Goal: Task Accomplishment & Management: Manage account settings

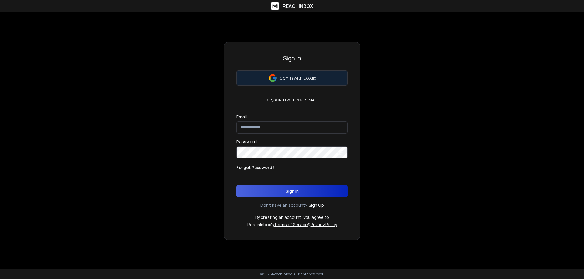
click at [331, 82] on button "Sign in with Google" at bounding box center [291, 78] width 111 height 15
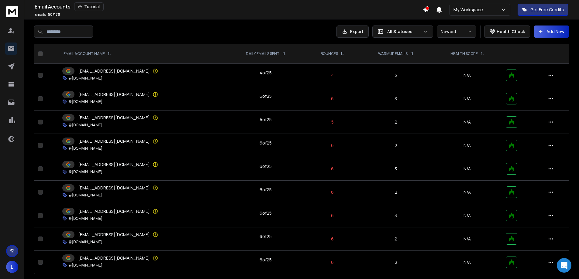
click at [399, 29] on p "All Statuses" at bounding box center [403, 32] width 33 height 6
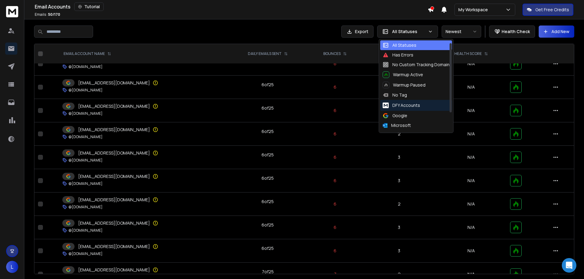
scroll to position [28, 0]
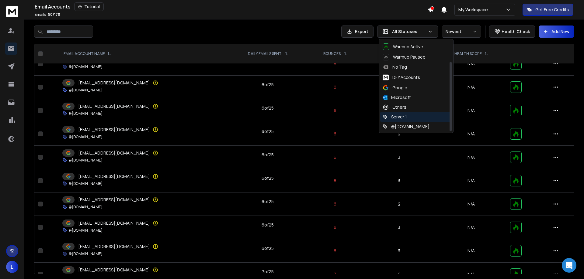
click at [401, 116] on div "Server 1" at bounding box center [395, 117] width 24 height 6
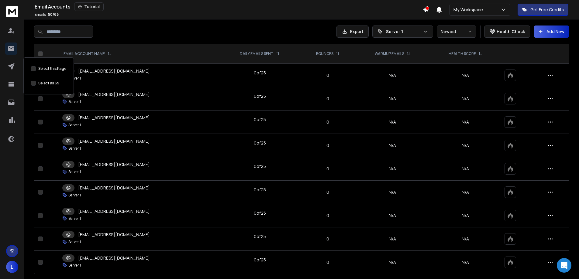
click at [33, 81] on button "Select this Page" at bounding box center [33, 83] width 5 height 5
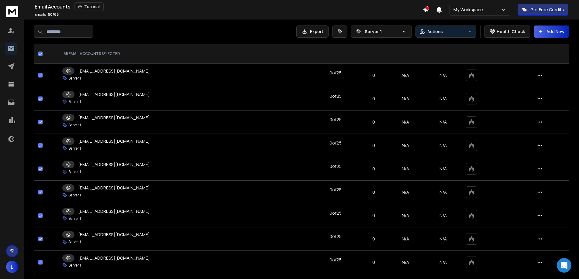
click at [443, 36] on button "Actions" at bounding box center [446, 32] width 61 height 12
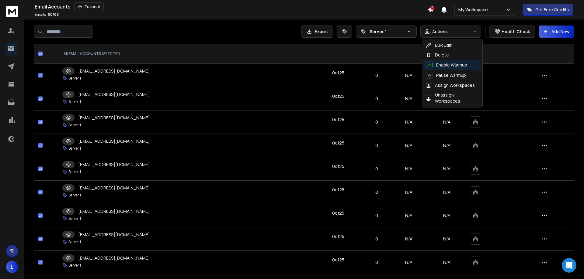
click at [441, 68] on div "Enable Warmup" at bounding box center [446, 65] width 41 height 7
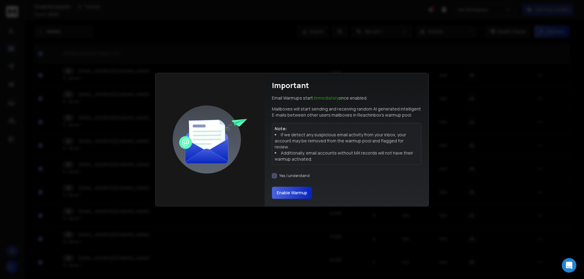
click at [284, 174] on label "Yes, I understand" at bounding box center [294, 176] width 30 height 5
click at [273, 174] on button "Yes, I understand" at bounding box center [274, 176] width 5 height 5
click at [288, 190] on button "Enable Warmup" at bounding box center [292, 193] width 40 height 12
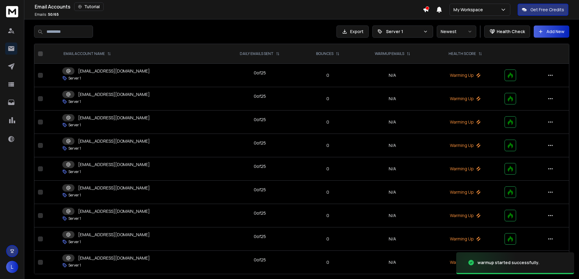
click at [293, 140] on td "0 of 25" at bounding box center [260, 142] width 82 height 16
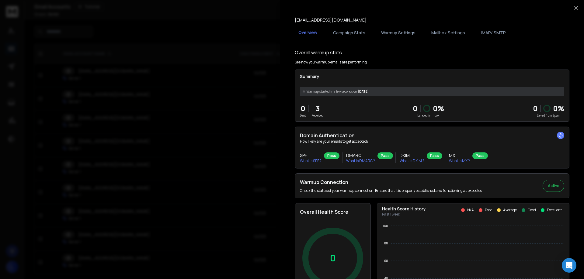
click at [391, 31] on button "Warmup Settings" at bounding box center [398, 32] width 42 height 13
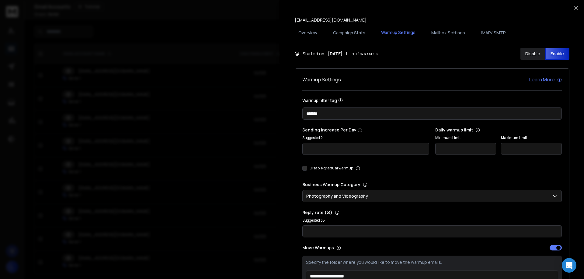
scroll to position [98, 0]
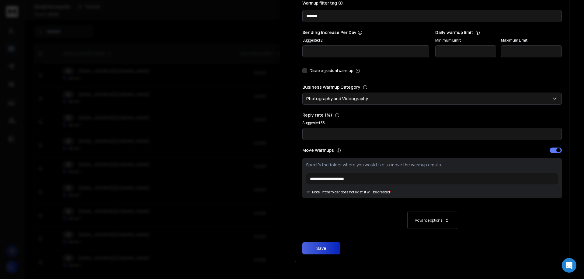
click at [423, 220] on p "Advance options" at bounding box center [428, 220] width 27 height 5
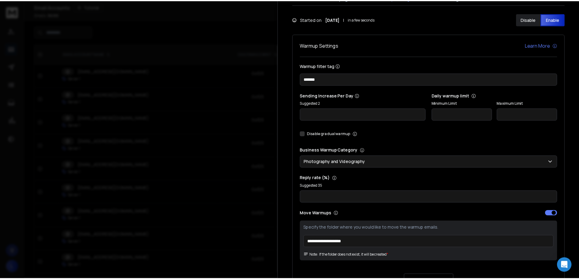
scroll to position [0, 0]
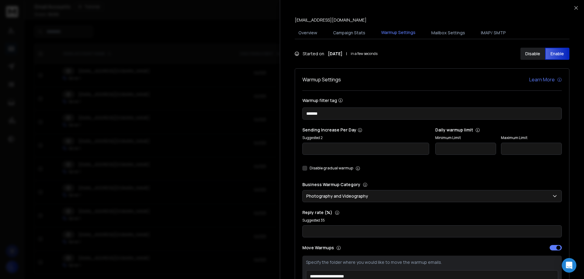
click at [446, 30] on button "Mailbox Settings" at bounding box center [448, 32] width 41 height 13
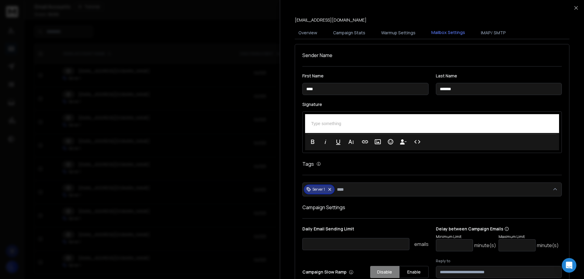
click at [491, 29] on button "IMAP/ SMTP" at bounding box center [493, 32] width 32 height 13
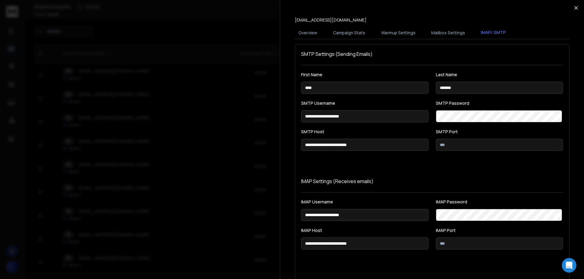
click at [575, 6] on icon "button" at bounding box center [576, 8] width 6 height 6
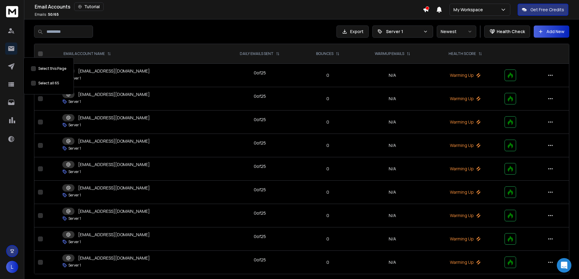
click at [35, 82] on button "Select this Page" at bounding box center [33, 83] width 5 height 5
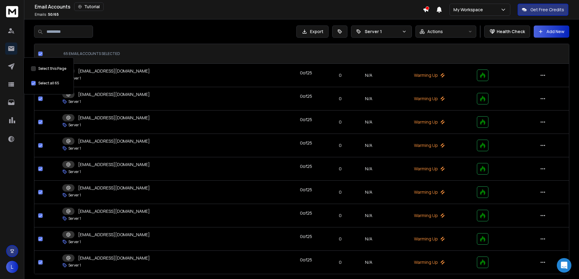
click at [31, 85] on div "Select this Page Select all 65" at bounding box center [48, 76] width 43 height 32
click at [32, 82] on button "Select this Page" at bounding box center [33, 83] width 5 height 5
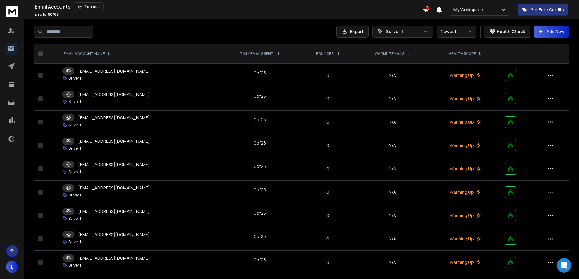
click at [216, 34] on div at bounding box center [183, 32] width 299 height 12
